Goal: Task Accomplishment & Management: Manage account settings

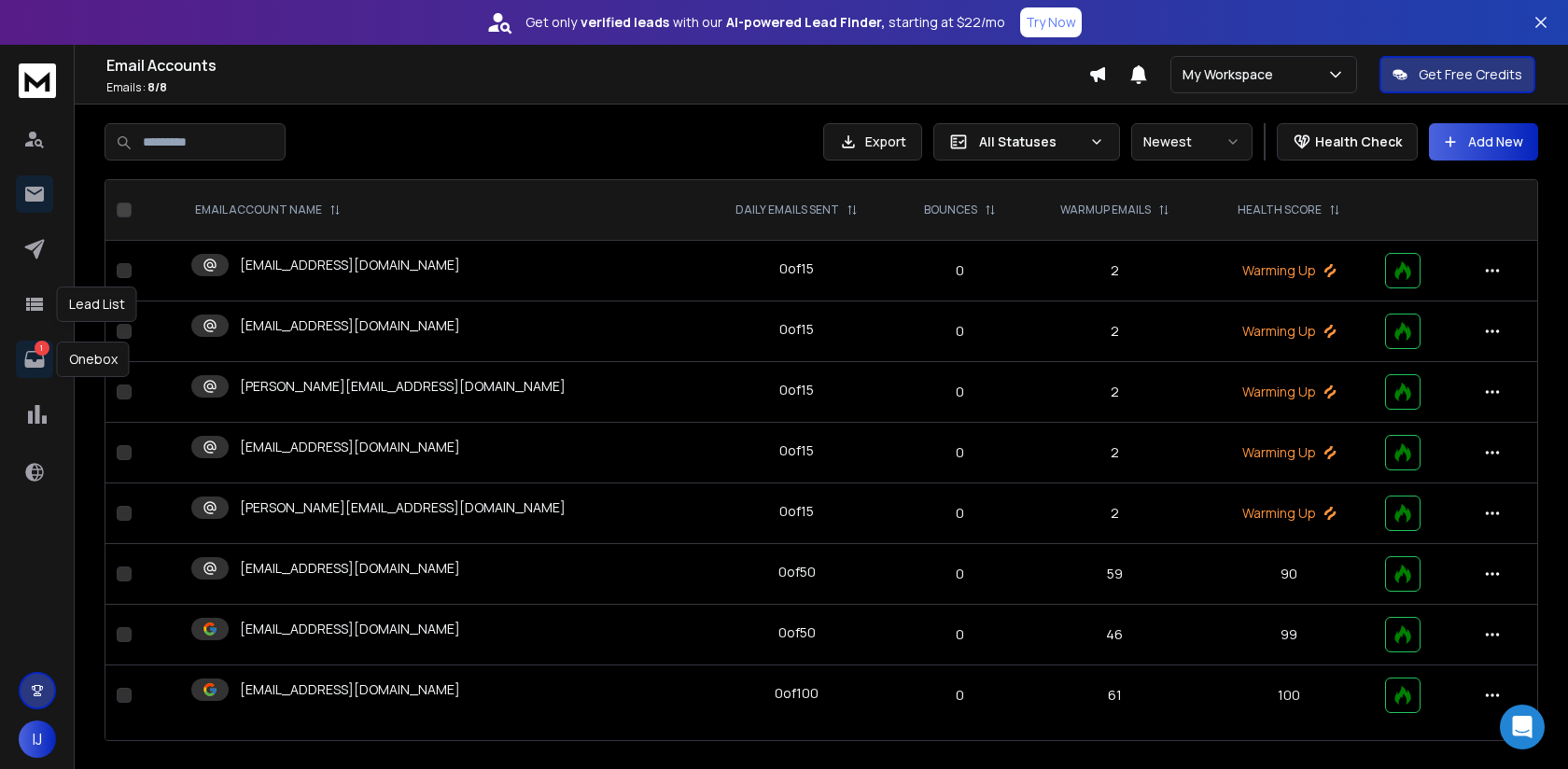
click at [22, 347] on link "1" at bounding box center [34, 359] width 37 height 37
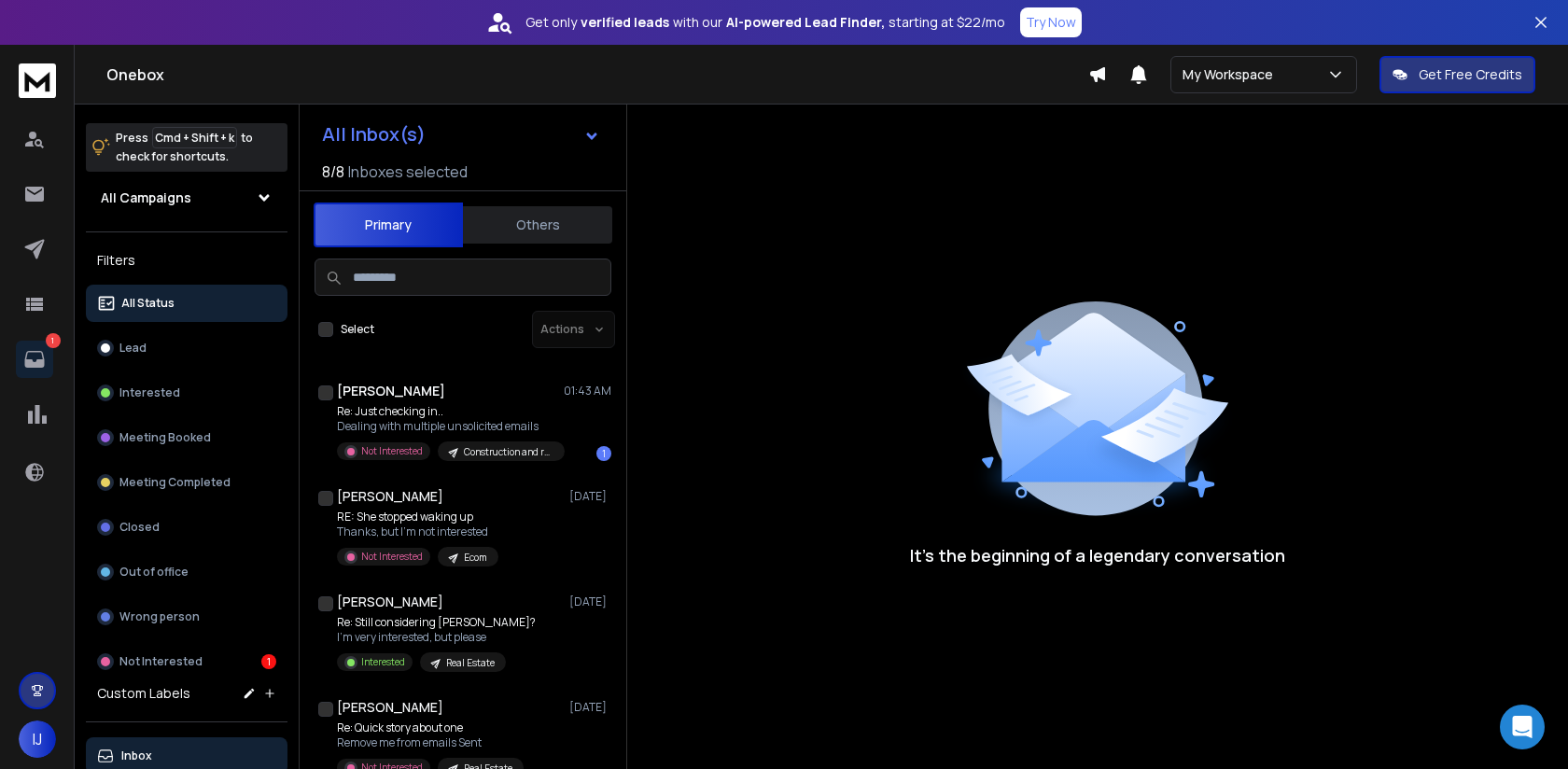
click at [180, 661] on div "All Status Lead Interested Meeting Booked Meeting Completed Closed Out of offic…" at bounding box center [187, 482] width 202 height 396
click at [180, 661] on p "Not Interested" at bounding box center [161, 661] width 83 height 15
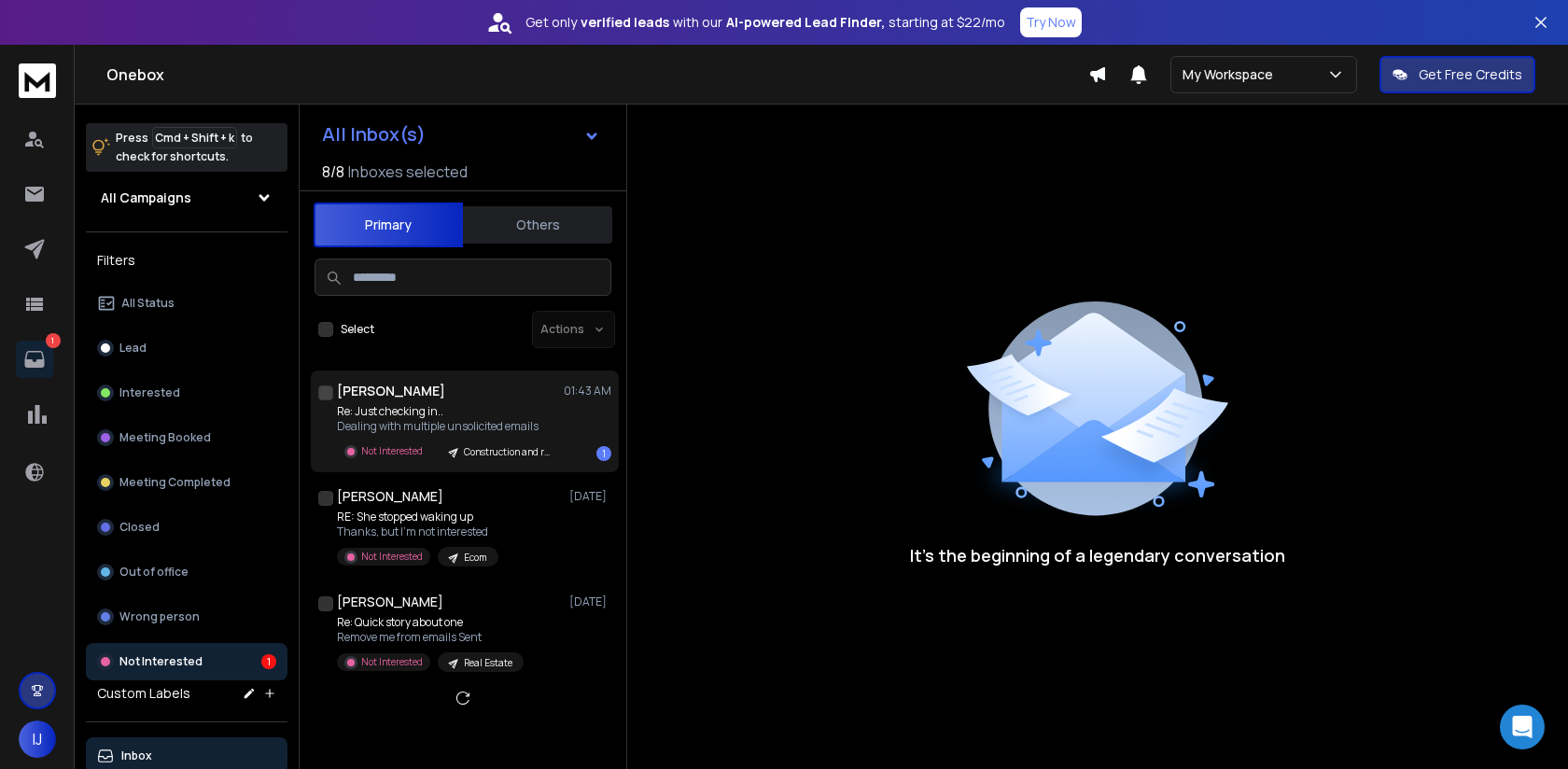
click at [456, 405] on p "Re: Just checking in.." at bounding box center [448, 411] width 224 height 15
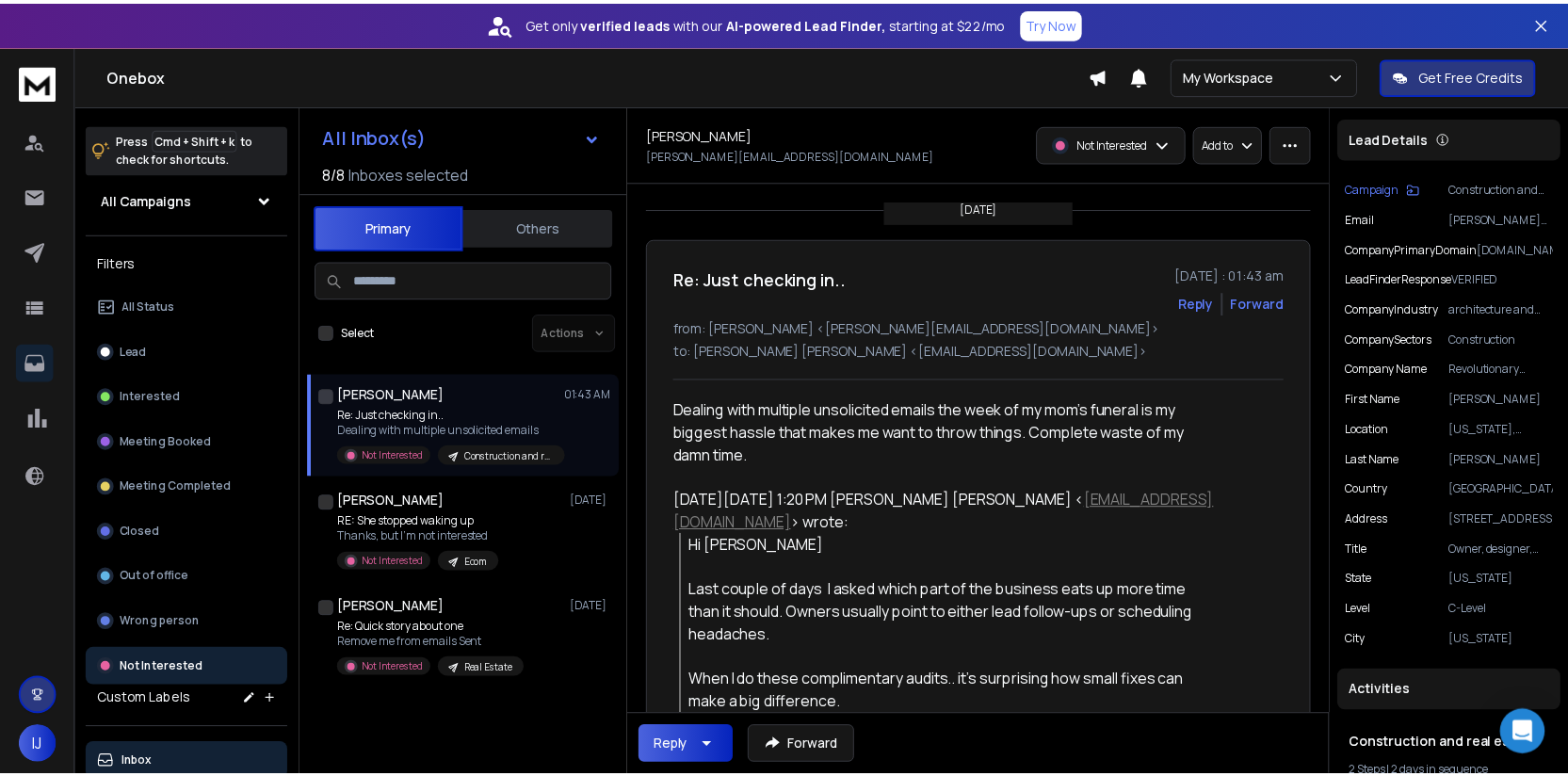
scroll to position [13, 0]
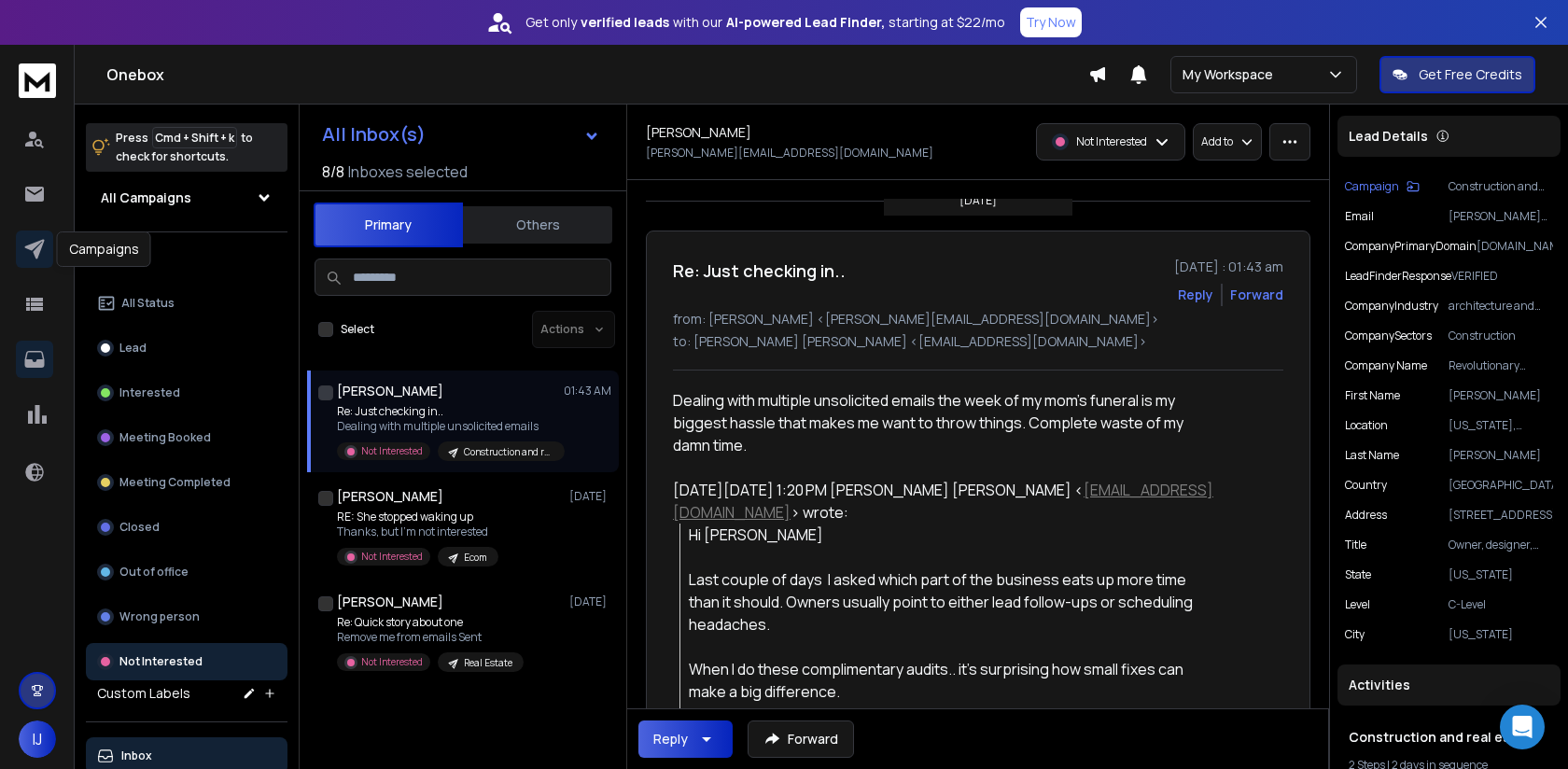
click at [27, 241] on icon at bounding box center [34, 248] width 22 height 22
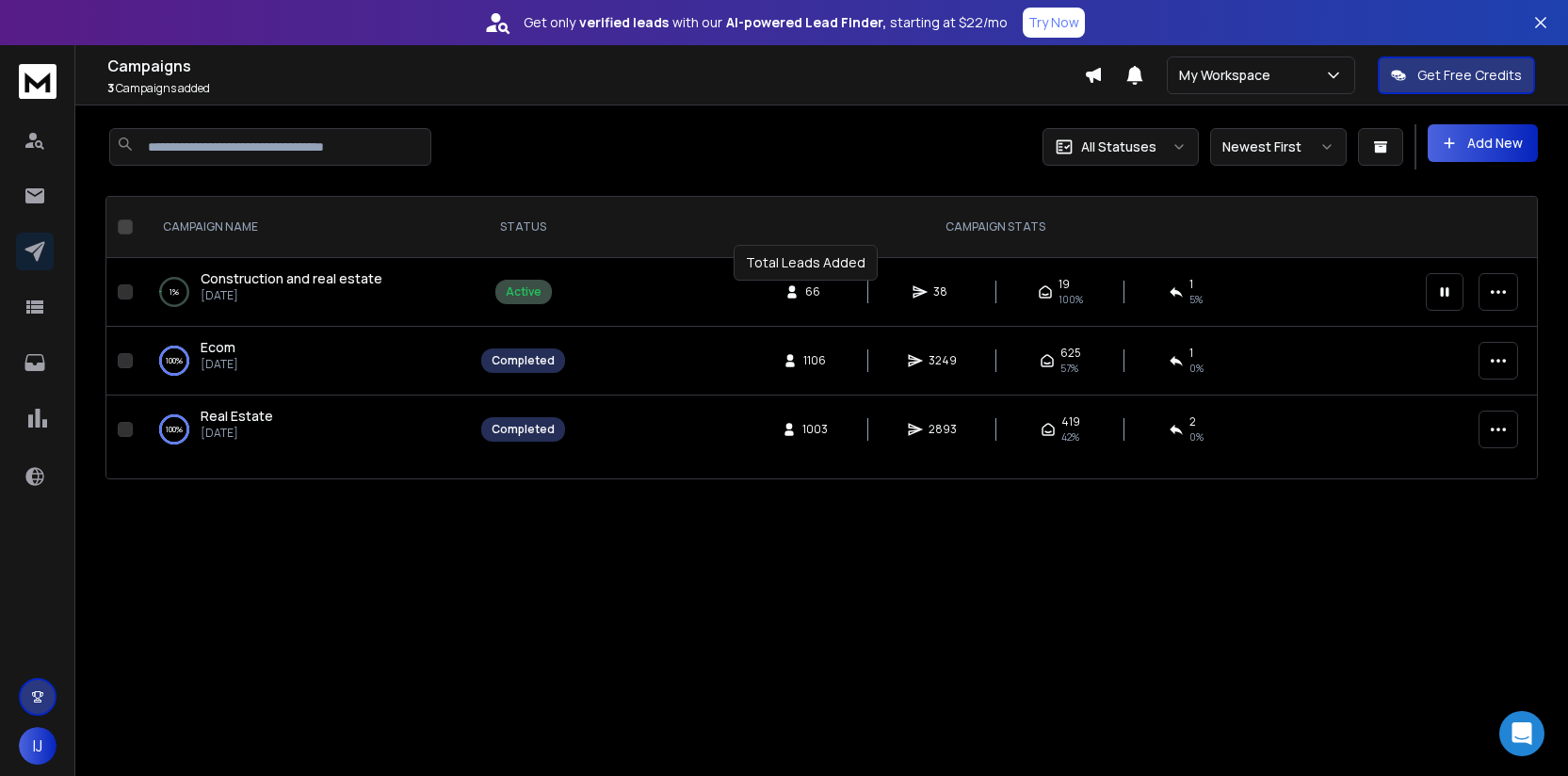
click at [815, 296] on span "66" at bounding box center [814, 292] width 19 height 15
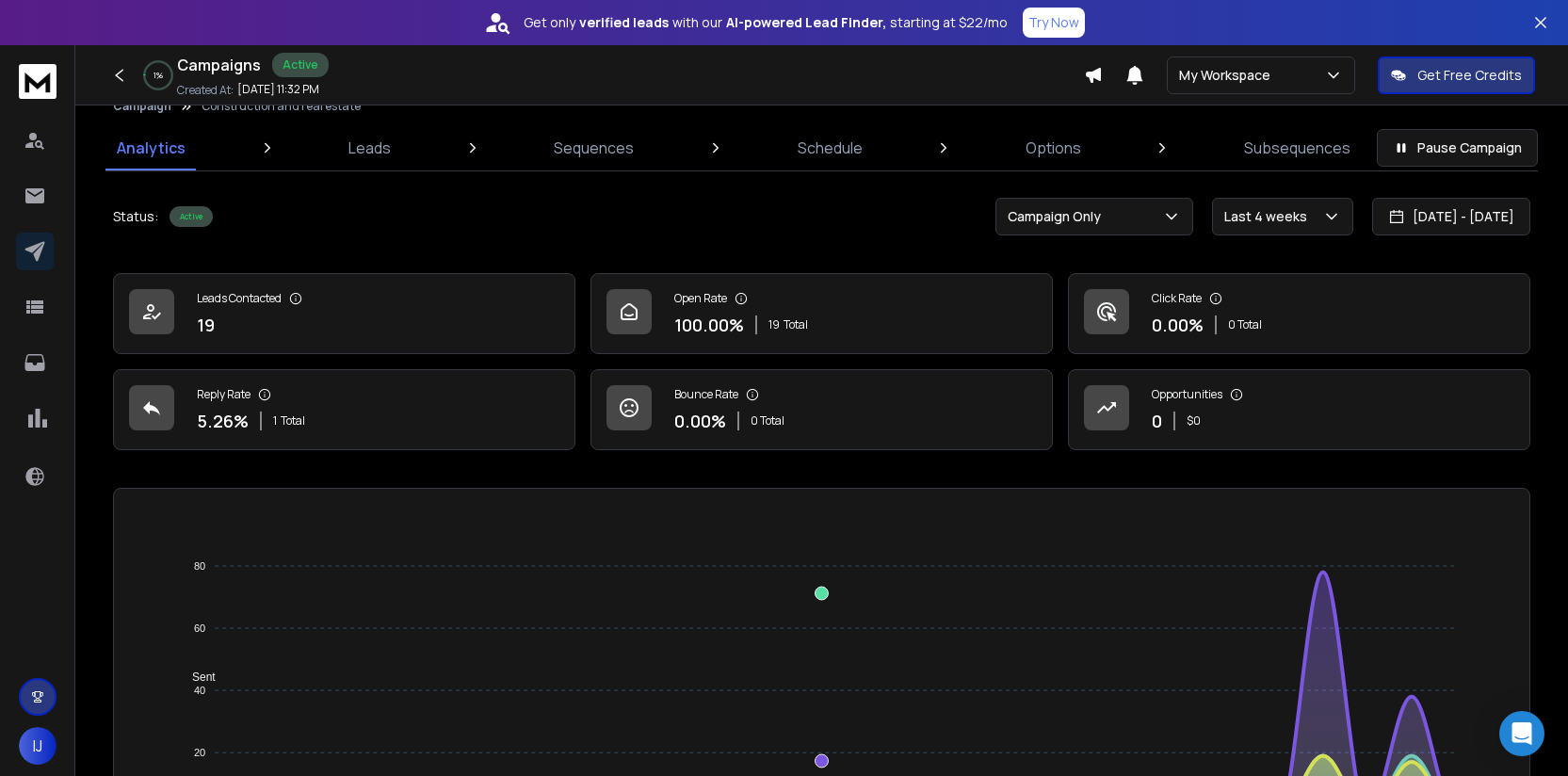
scroll to position [34, 0]
click at [296, 297] on icon at bounding box center [295, 297] width 1 height 6
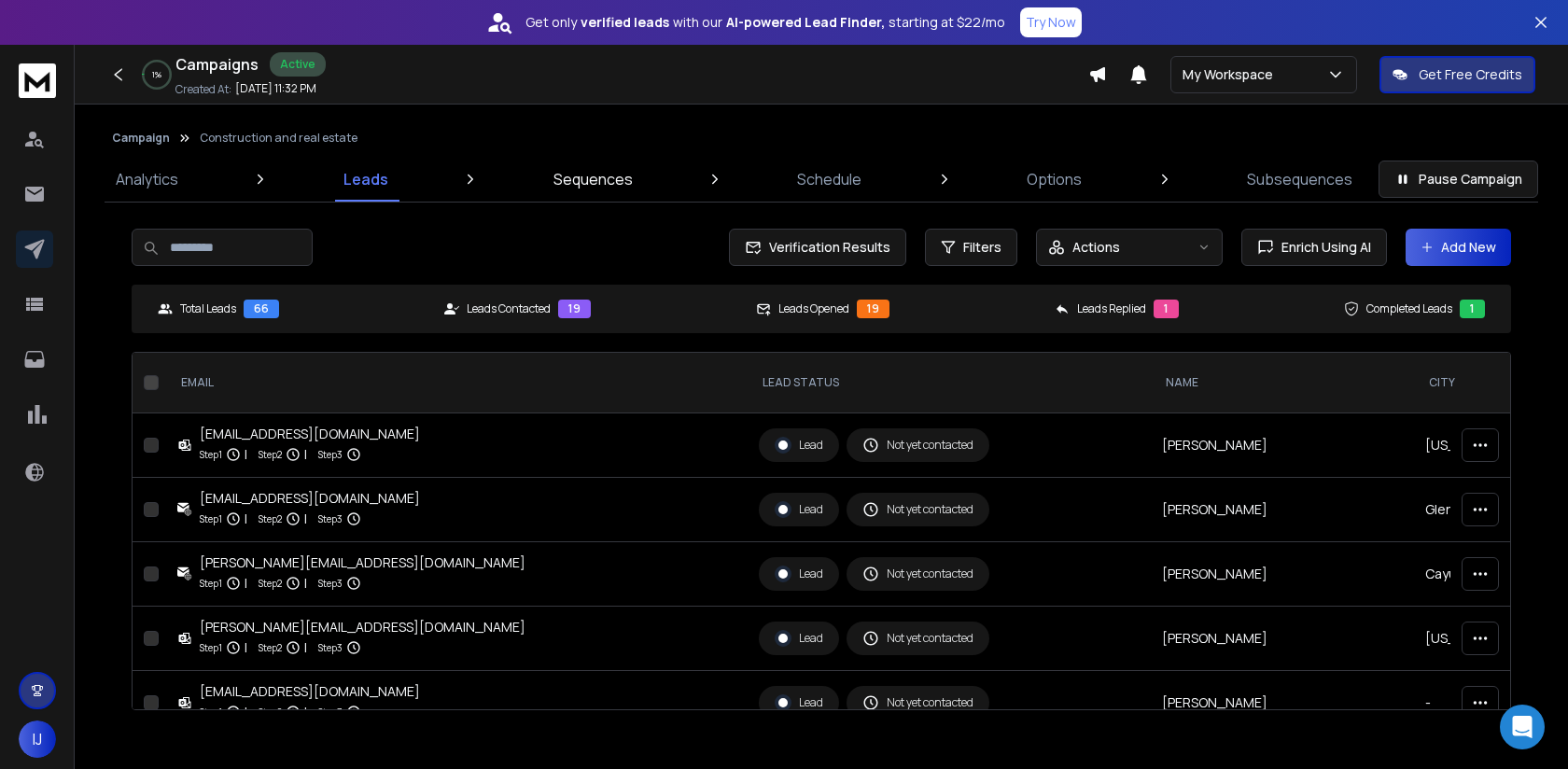
click at [573, 178] on p "Sequences" at bounding box center [593, 178] width 80 height 22
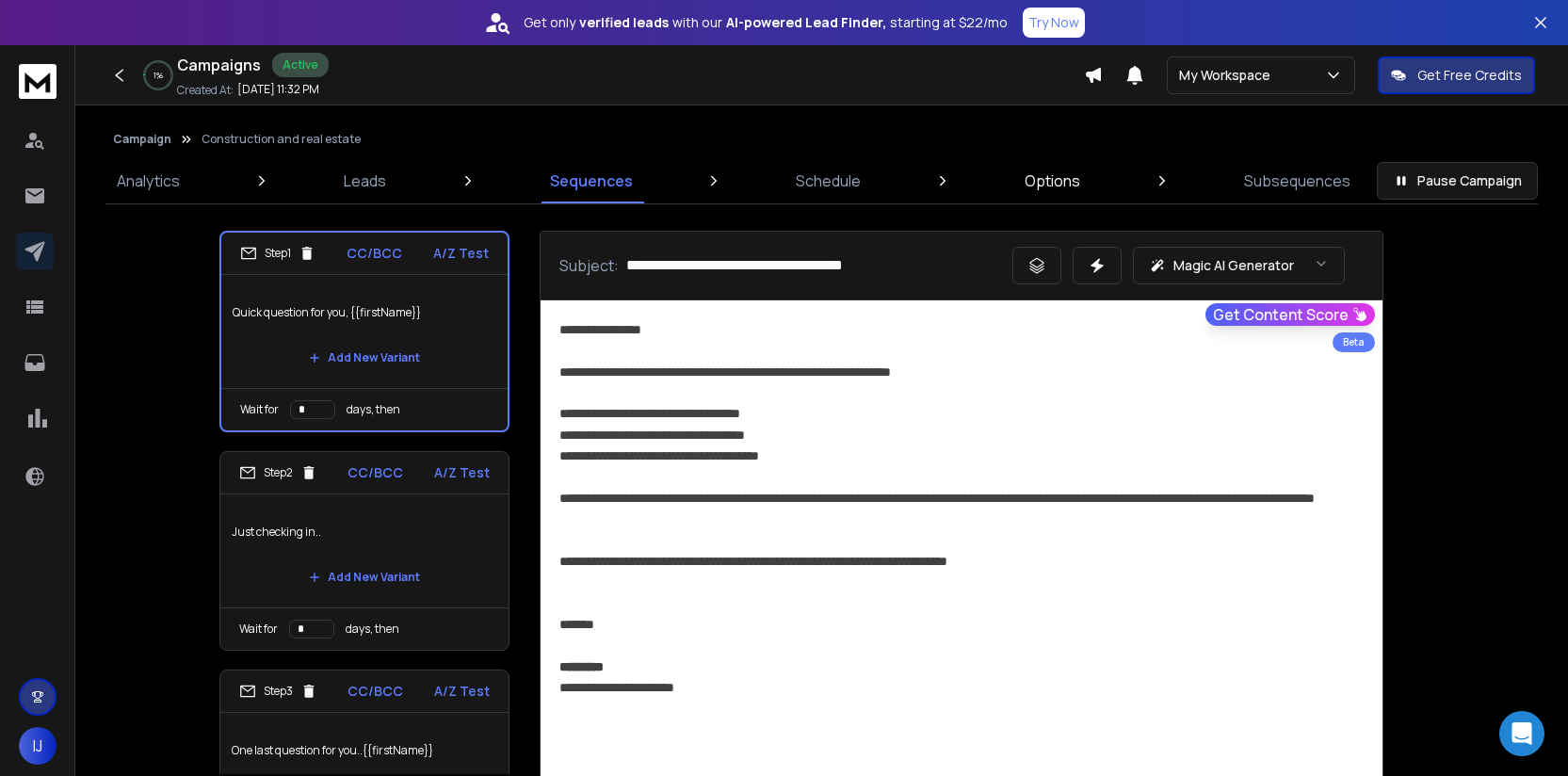
click at [1033, 176] on p "Options" at bounding box center [1052, 180] width 56 height 23
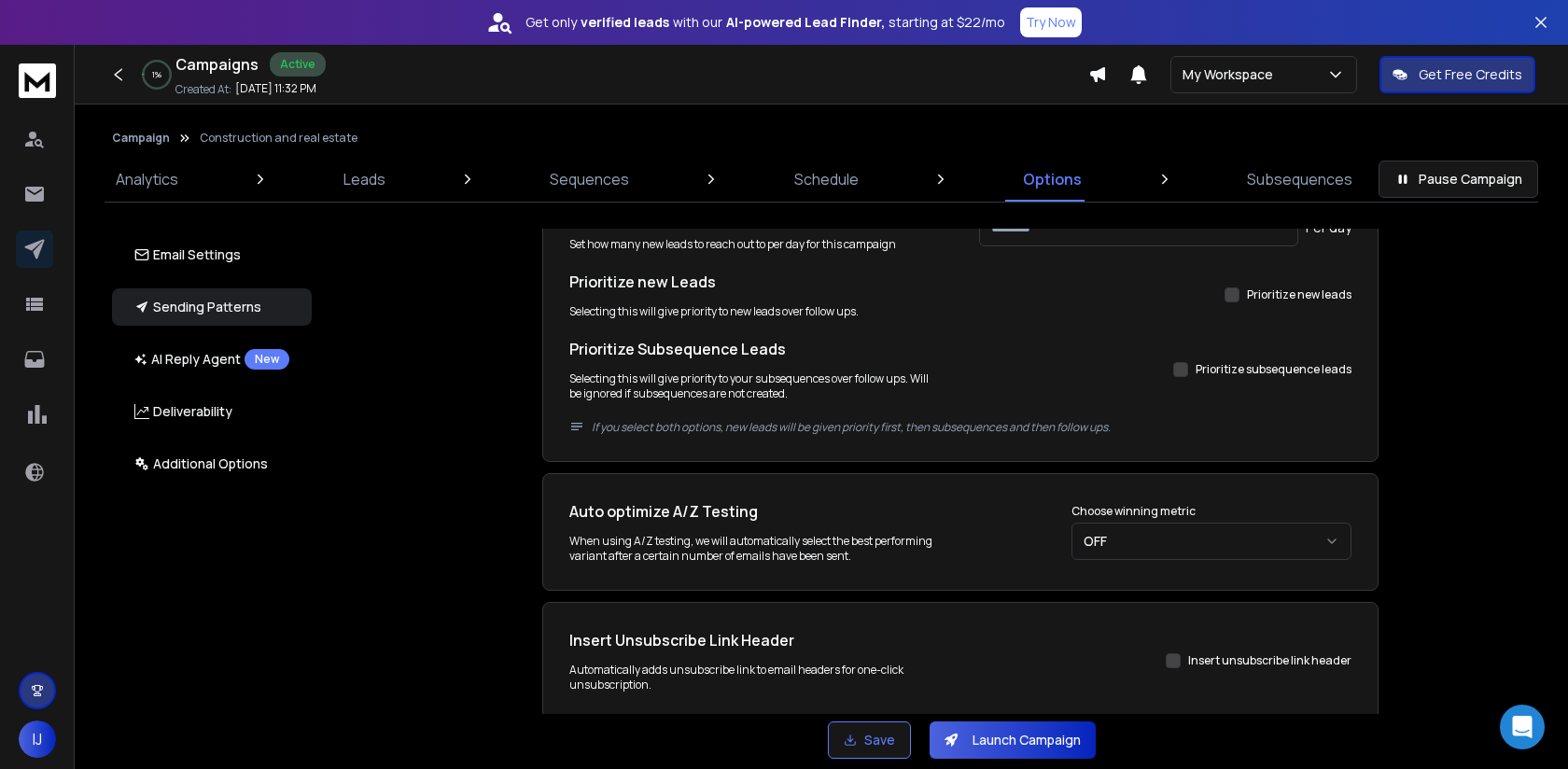
scroll to position [907, 0]
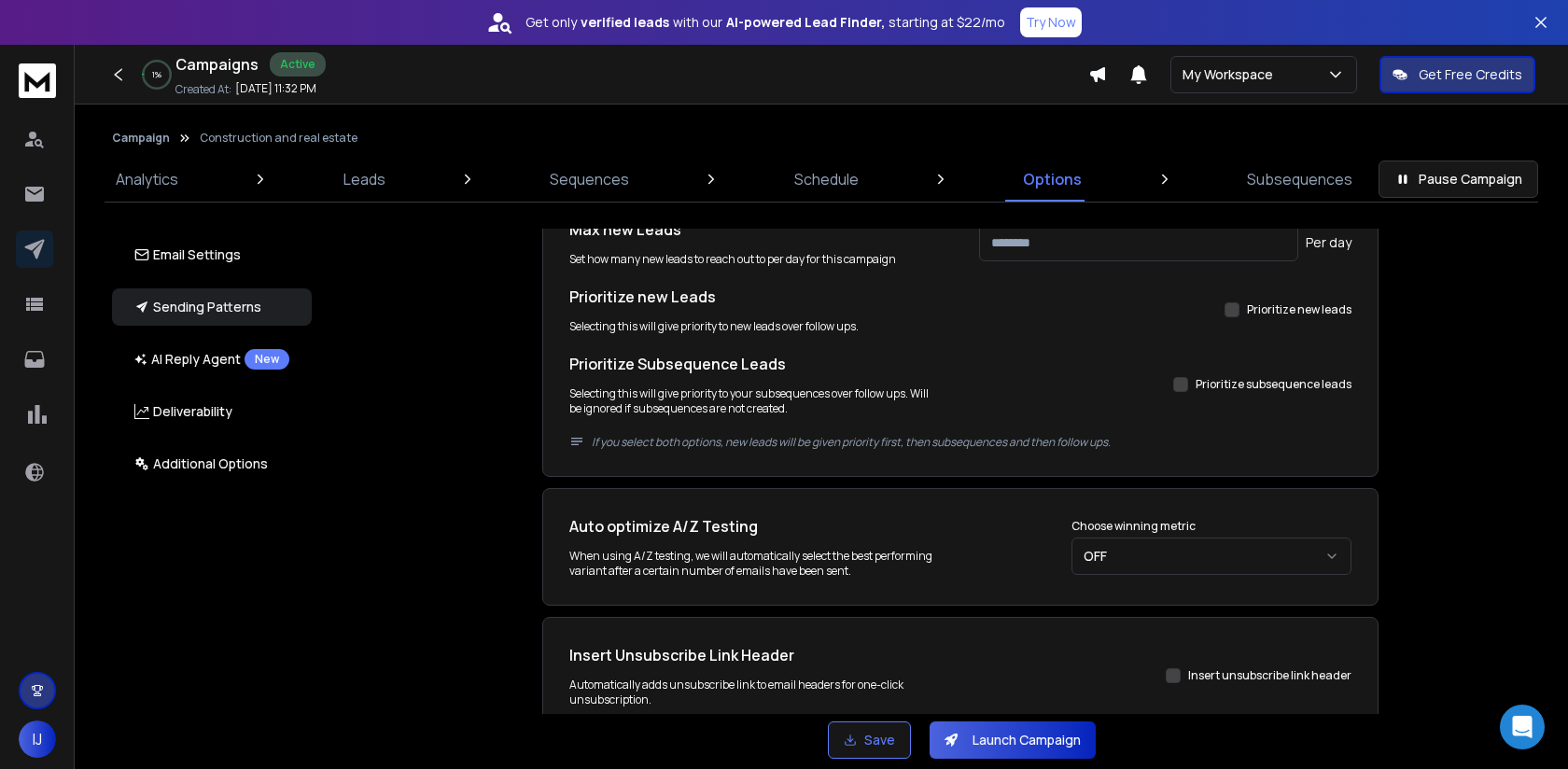
click at [1255, 313] on label "Prioritize new leads" at bounding box center [1299, 309] width 105 height 15
click at [1239, 313] on button "Prioritize new leads" at bounding box center [1231, 309] width 15 height 15
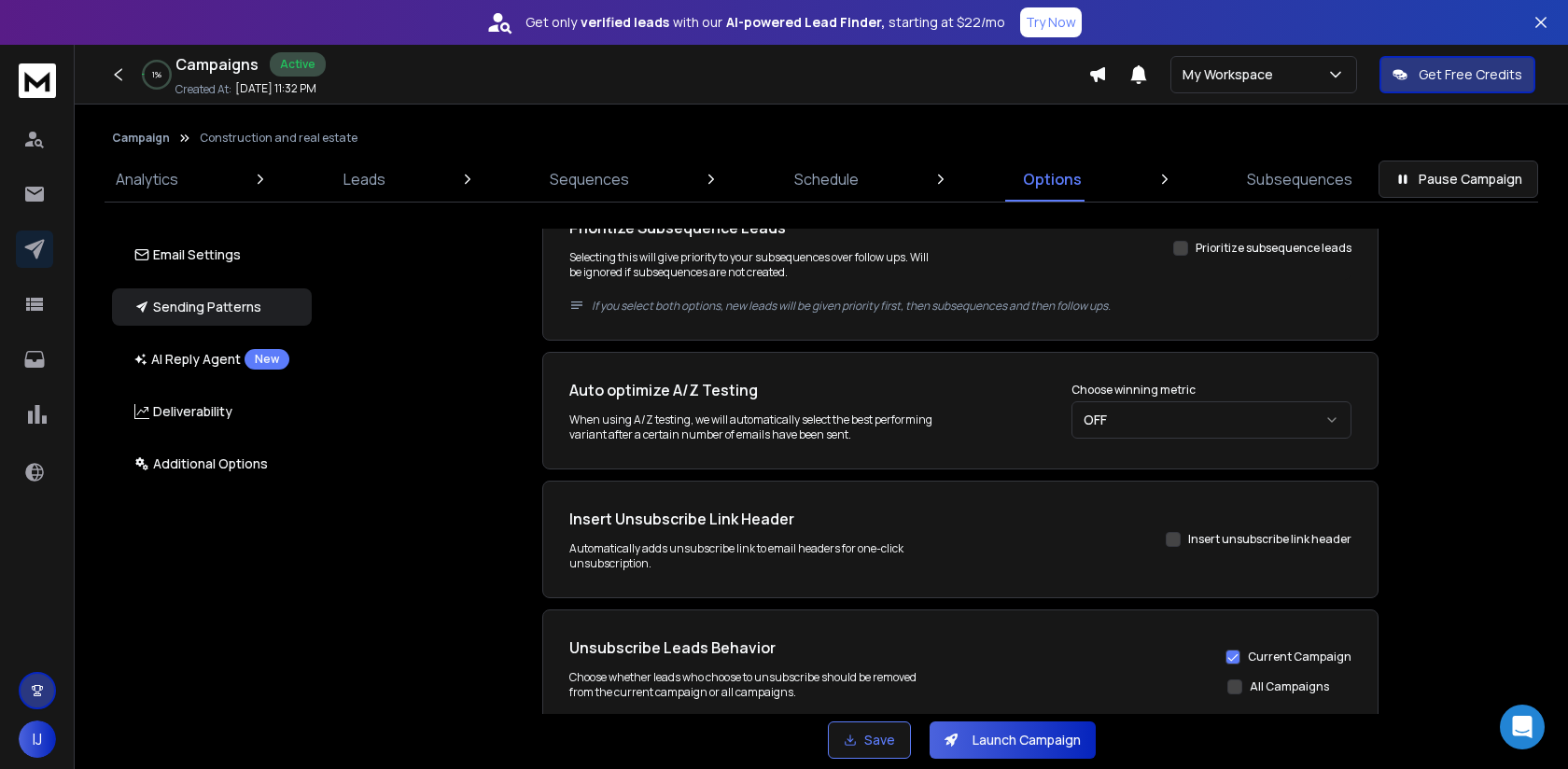
scroll to position [1044, 0]
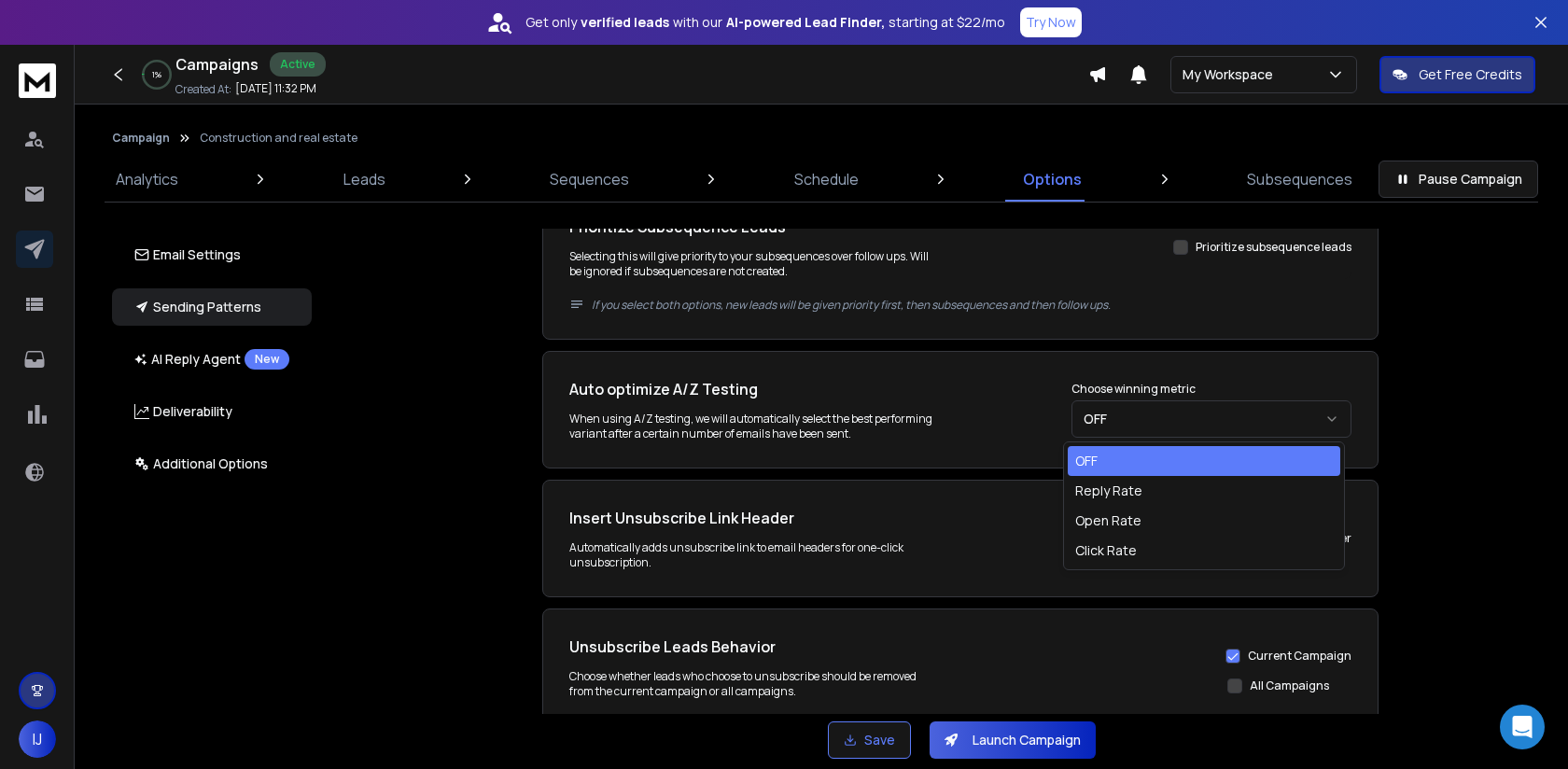
click at [1163, 422] on button "OFF" at bounding box center [1211, 419] width 280 height 37
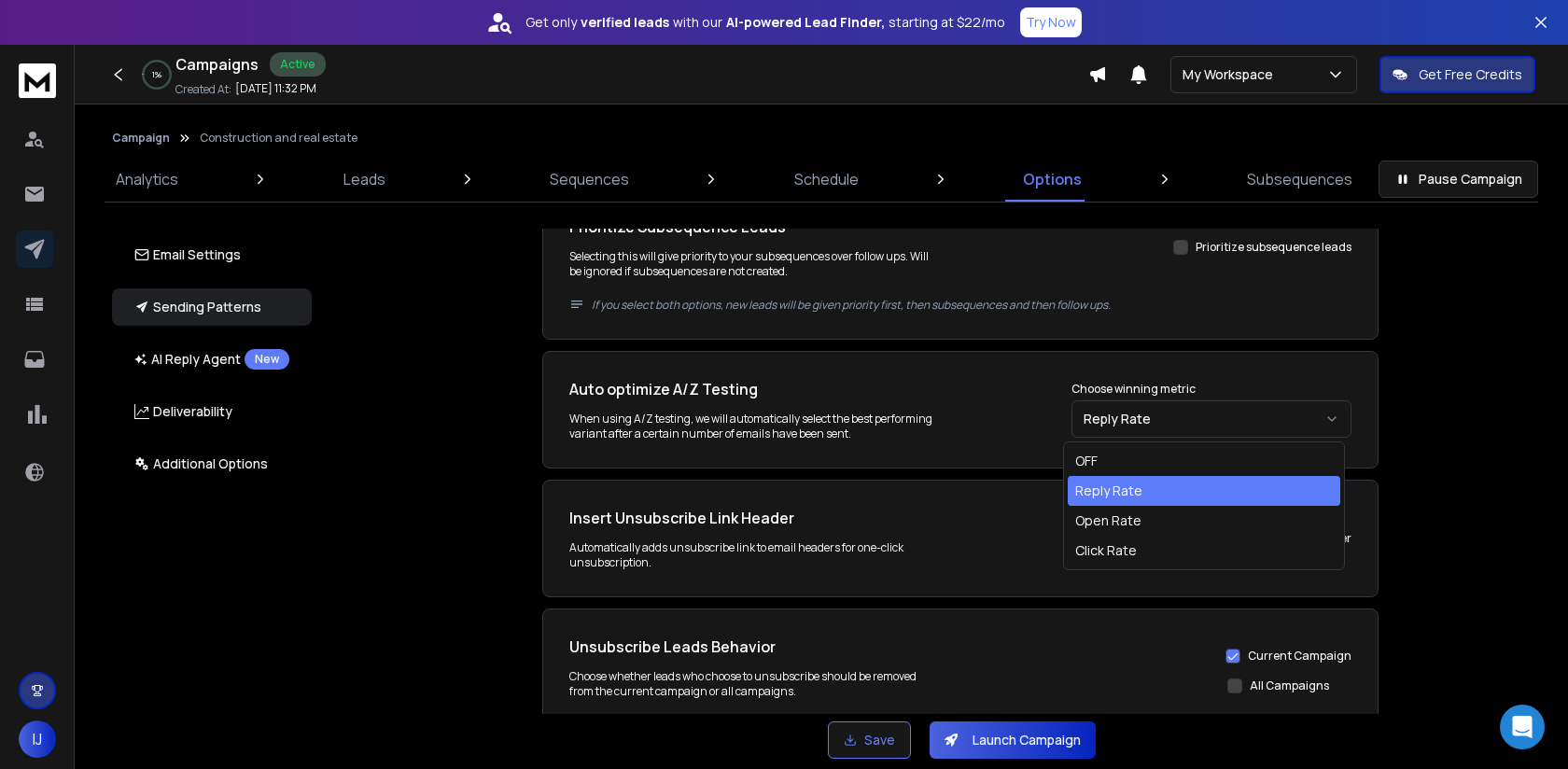
click at [1112, 426] on button "Reply Rate" at bounding box center [1211, 419] width 280 height 37
select select "***"
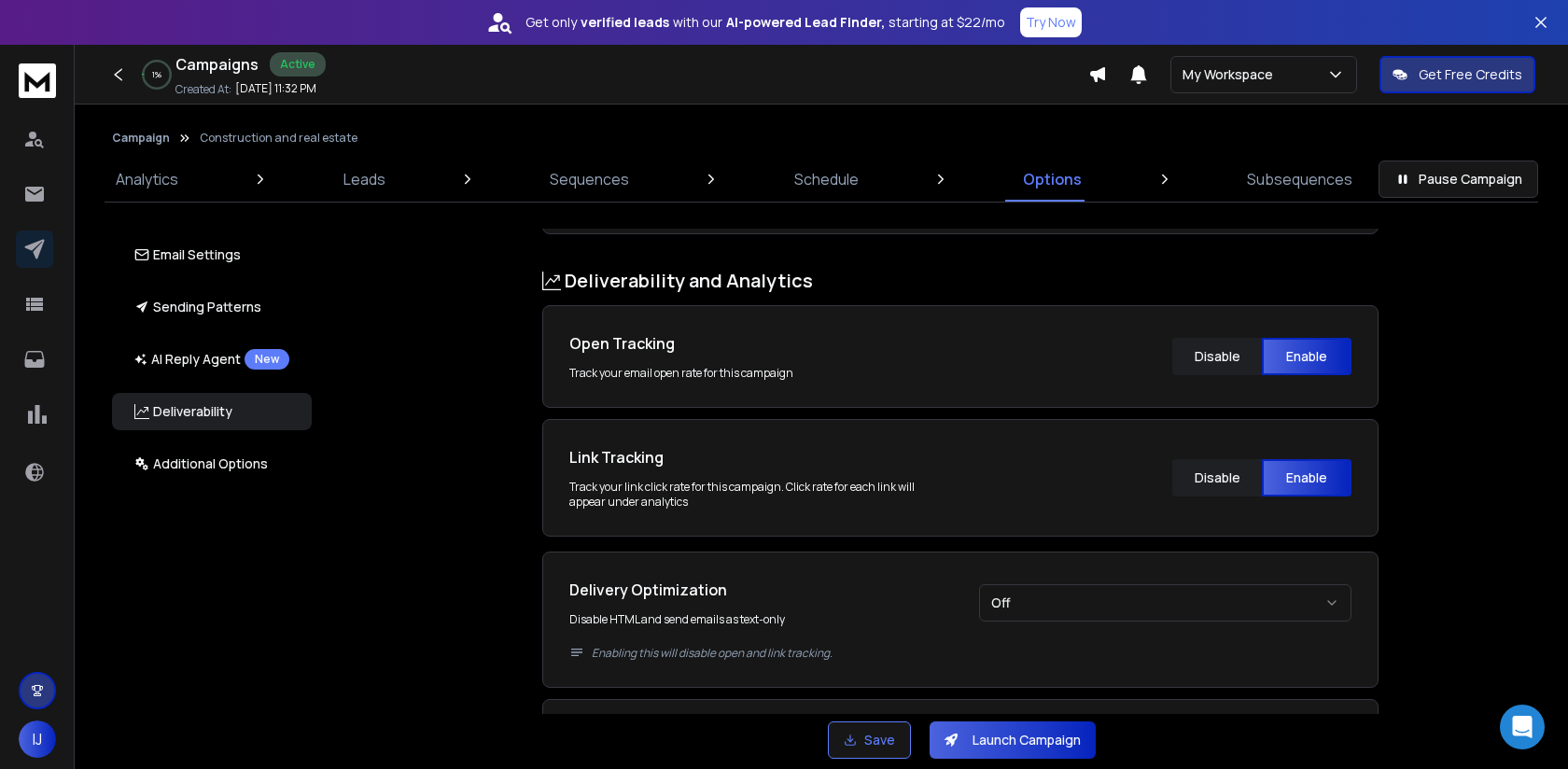
scroll to position [1957, 0]
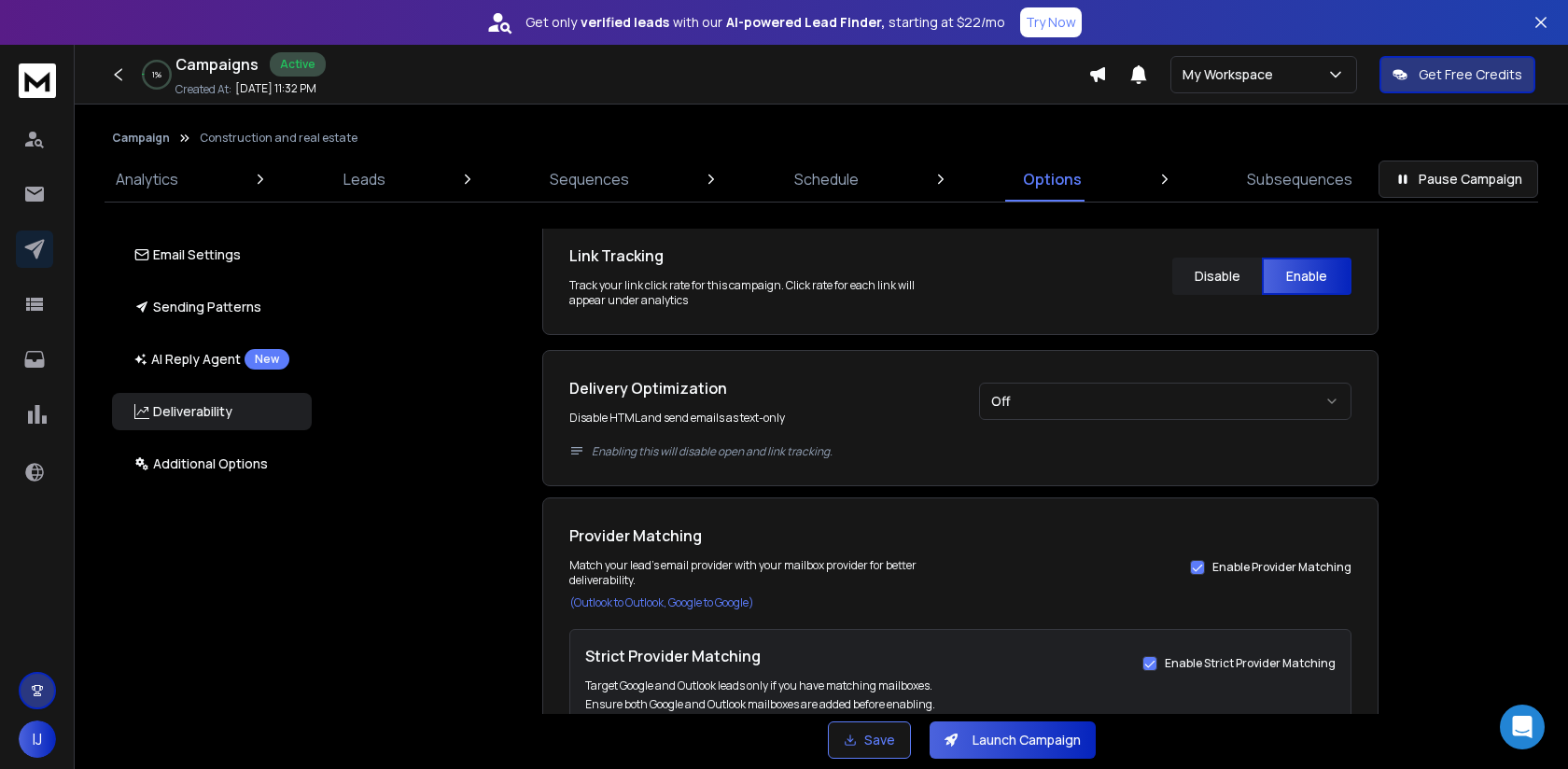
click at [1034, 744] on button "Launch Campaign" at bounding box center [1011, 740] width 166 height 37
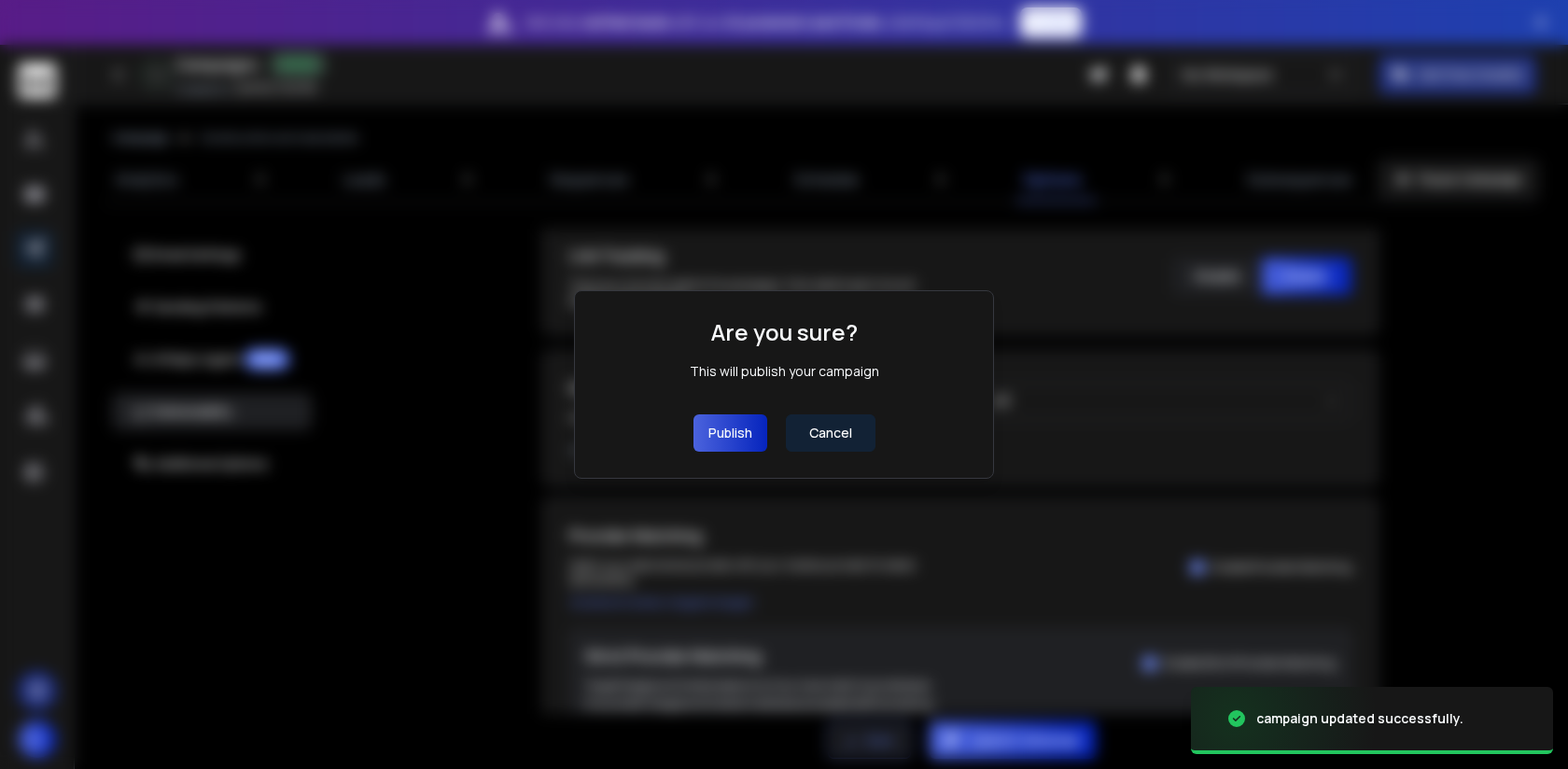
click at [818, 436] on button "Cancel" at bounding box center [830, 433] width 89 height 37
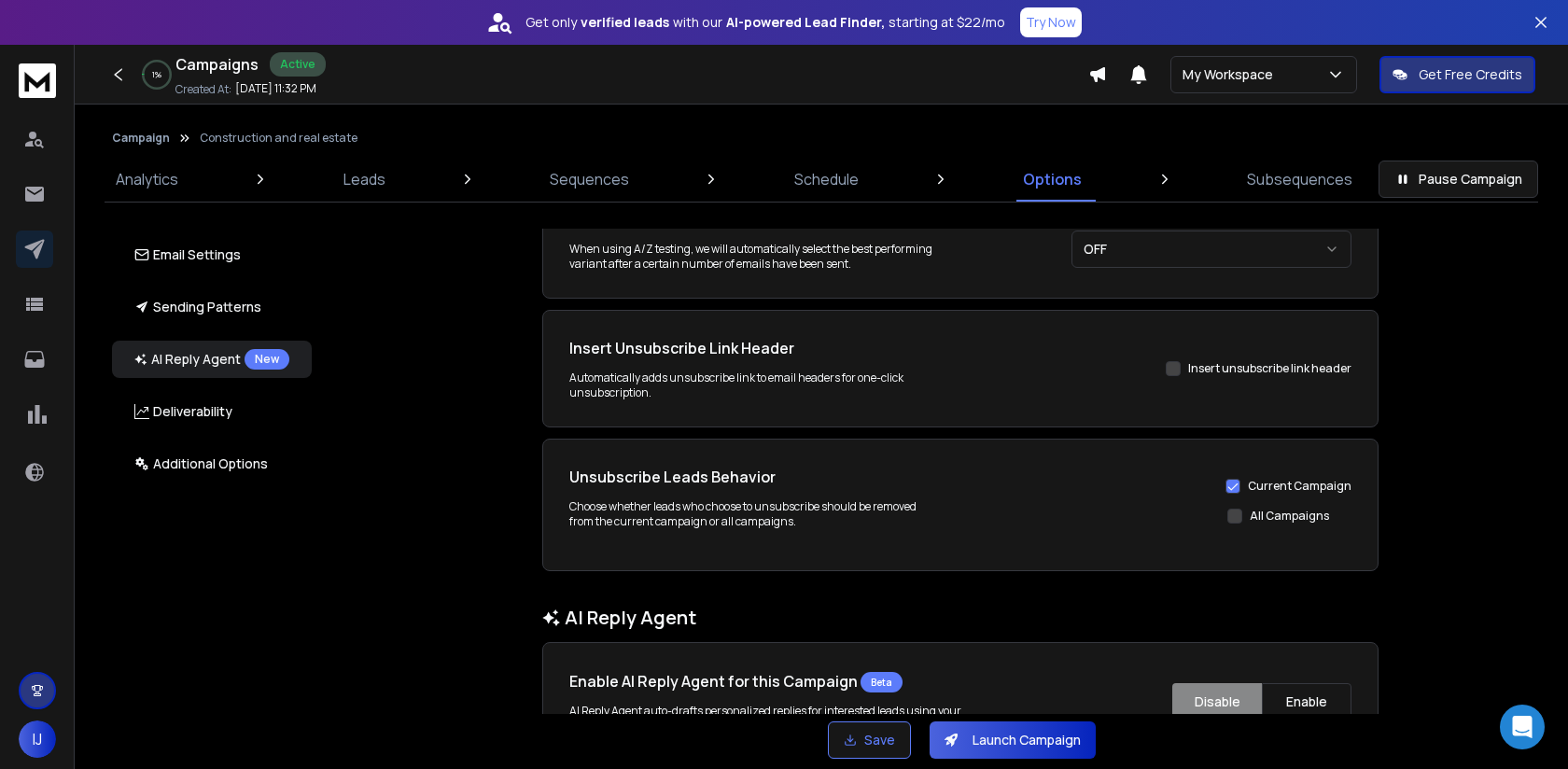
scroll to position [1235, 0]
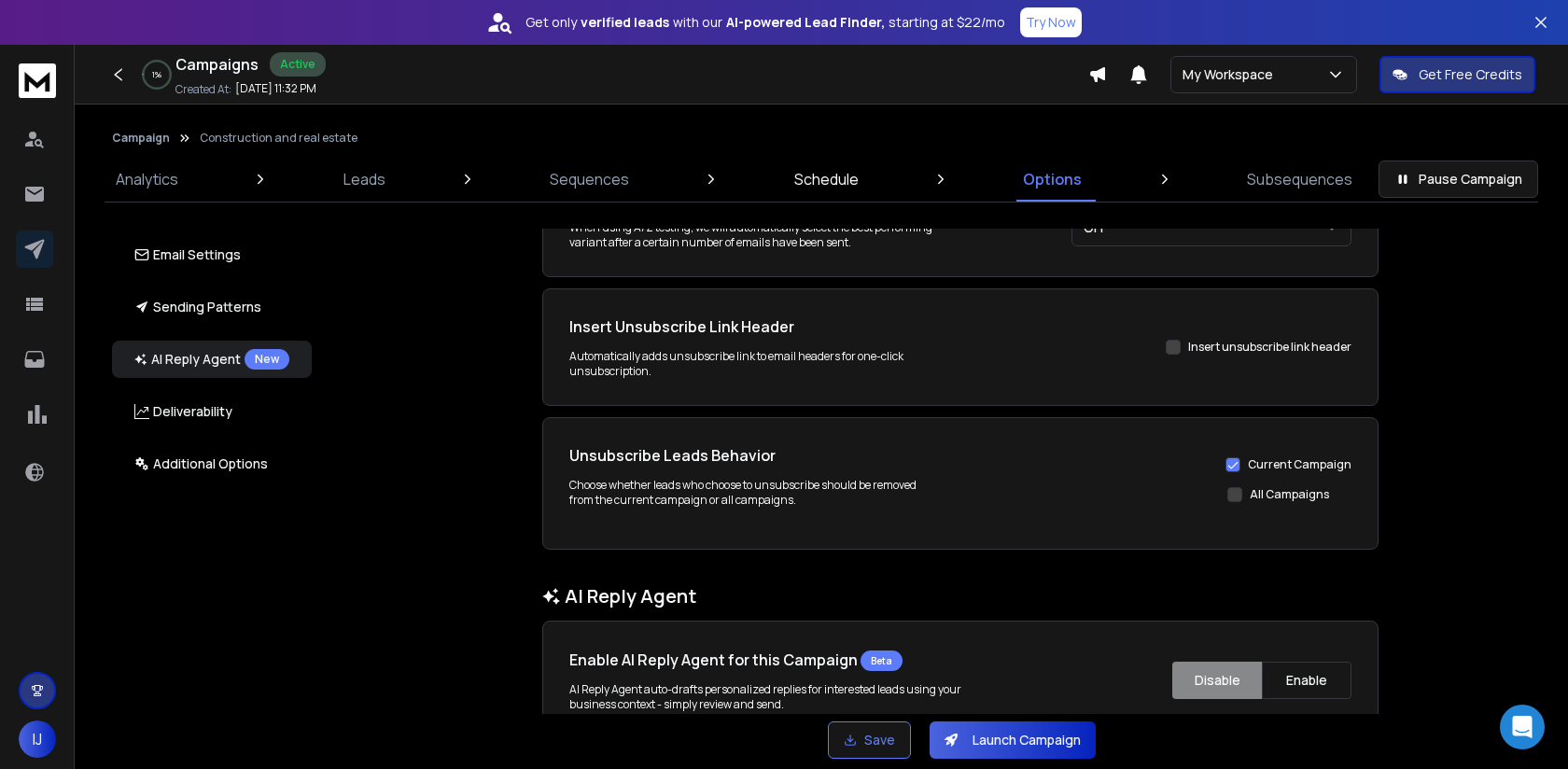
click at [856, 185] on p "Schedule" at bounding box center [826, 178] width 64 height 22
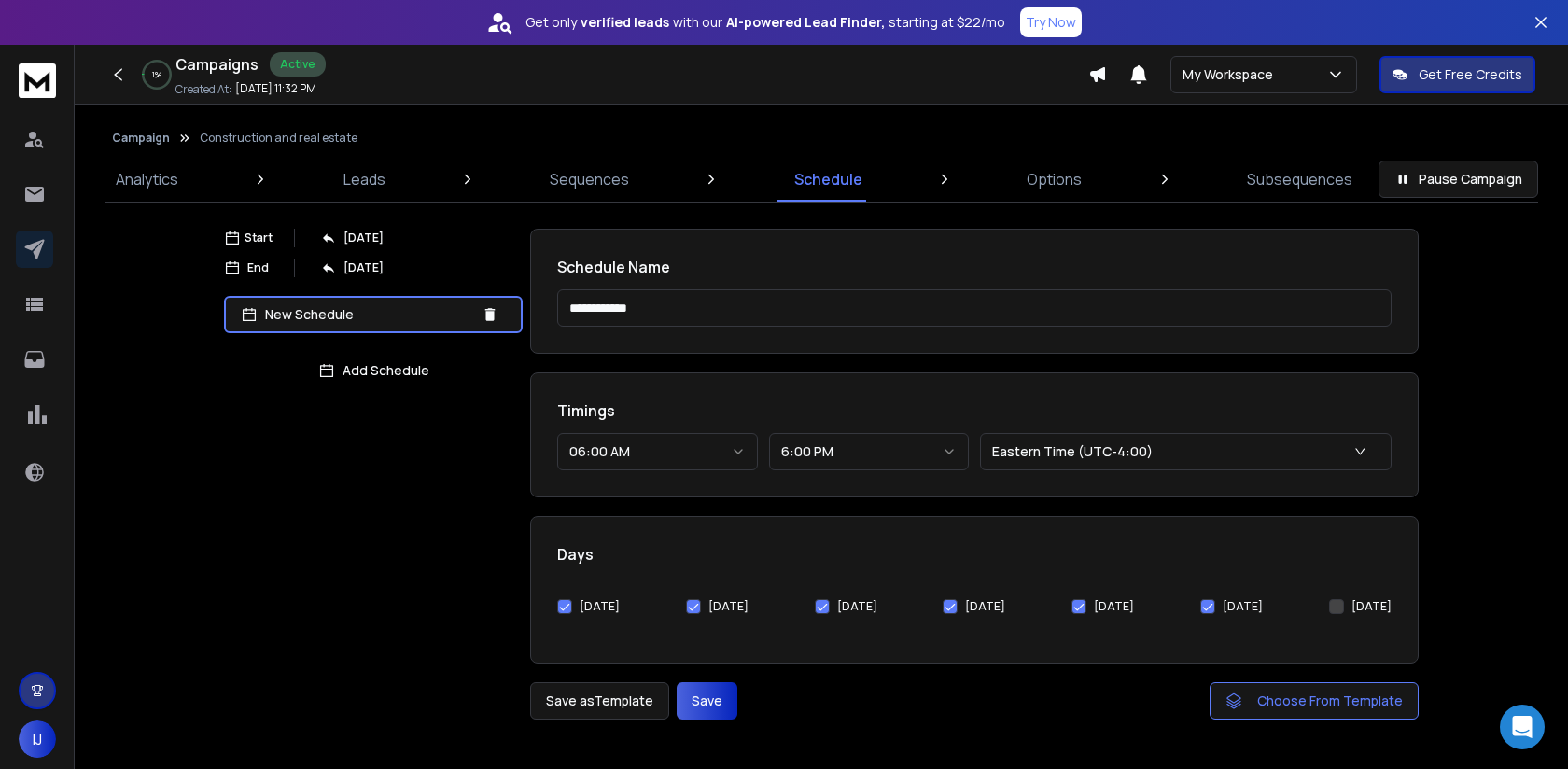
click at [1346, 611] on div "[DATE]" at bounding box center [1360, 606] width 62 height 15
click at [1342, 600] on button "[DATE]" at bounding box center [1335, 606] width 15 height 15
click at [721, 691] on button "Save" at bounding box center [707, 700] width 61 height 37
